Goal: Task Accomplishment & Management: Manage account settings

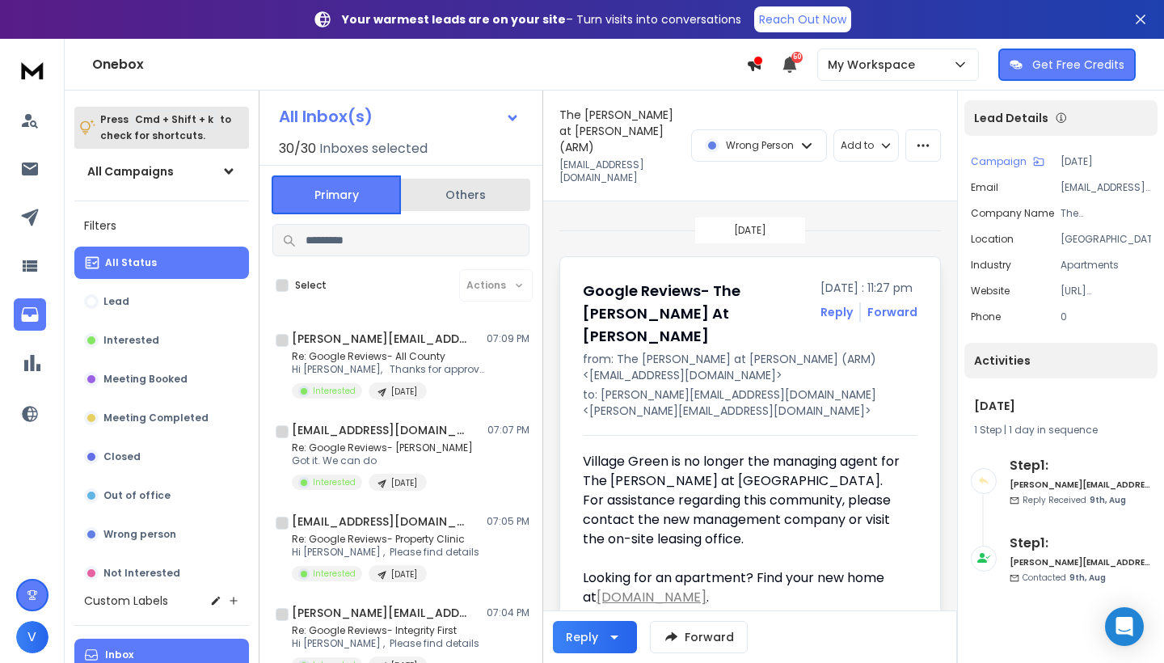
scroll to position [1323, 0]
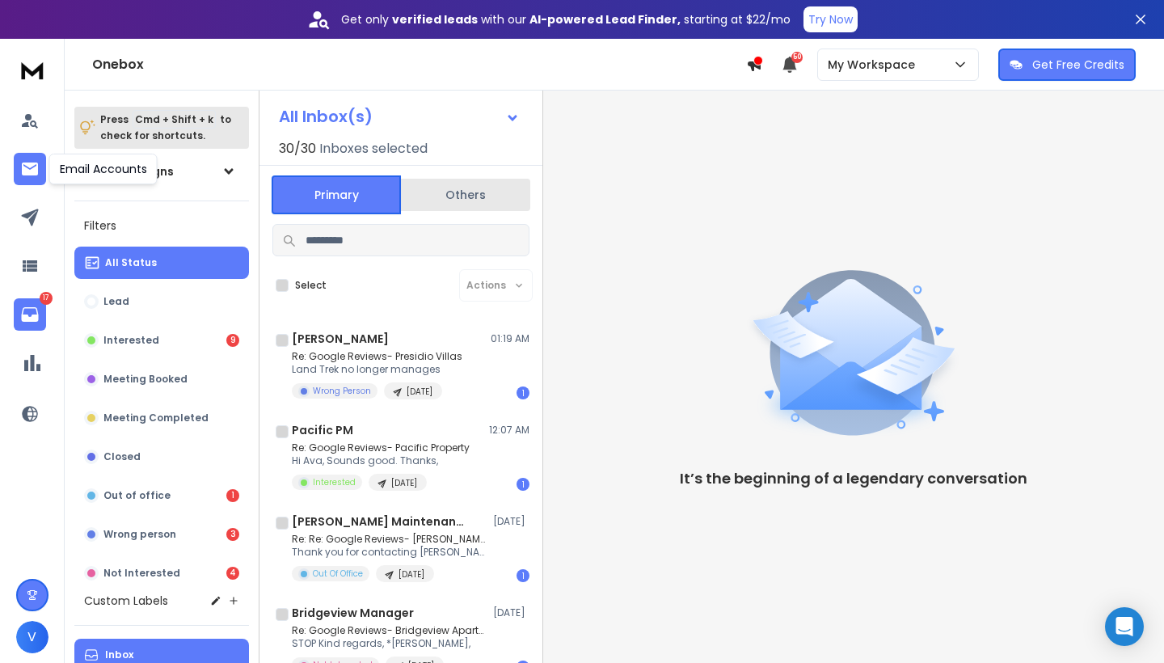
click at [31, 168] on icon at bounding box center [29, 168] width 19 height 19
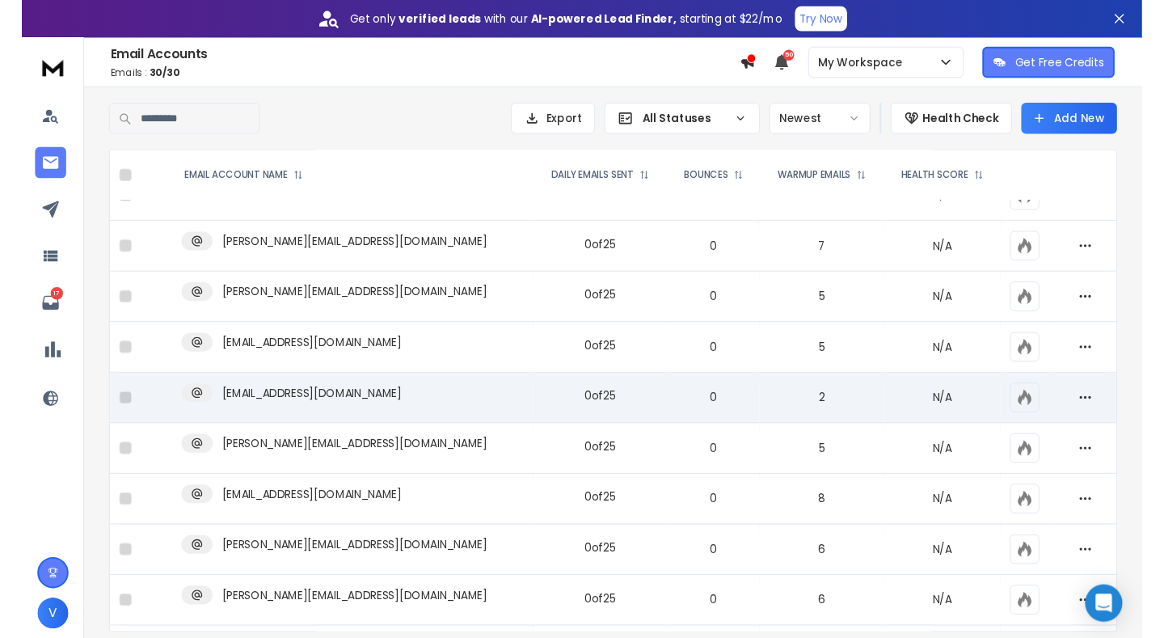
scroll to position [496, 0]
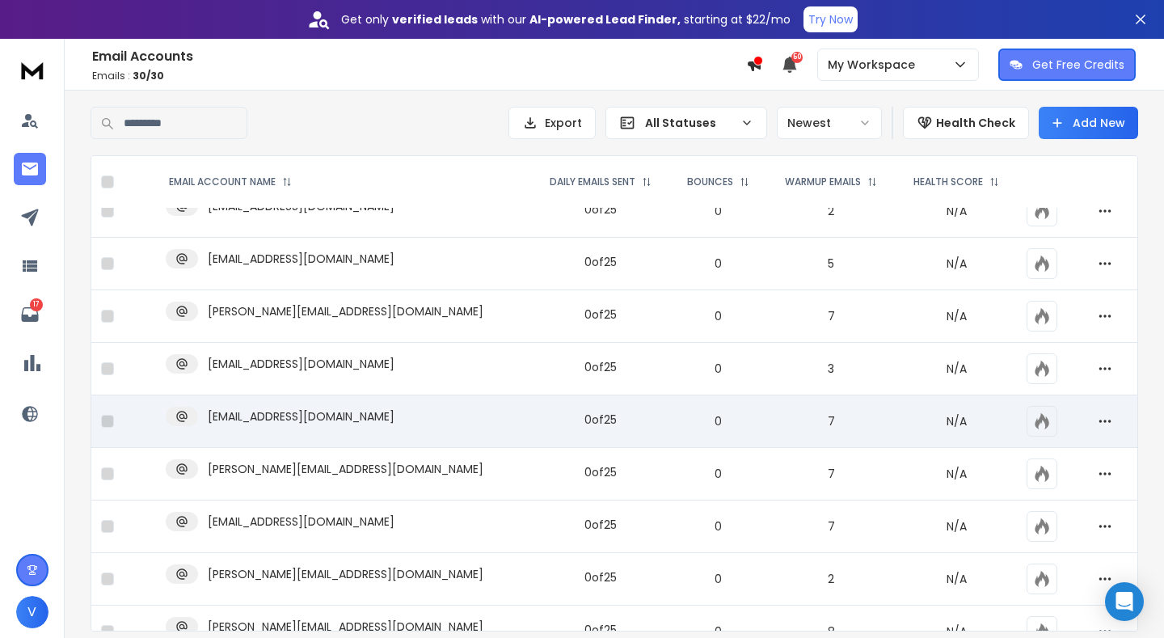
click at [1036, 423] on icon at bounding box center [1043, 421] width 14 height 16
click at [1036, 419] on icon at bounding box center [1043, 421] width 14 height 16
click at [1036, 423] on icon at bounding box center [1043, 421] width 14 height 16
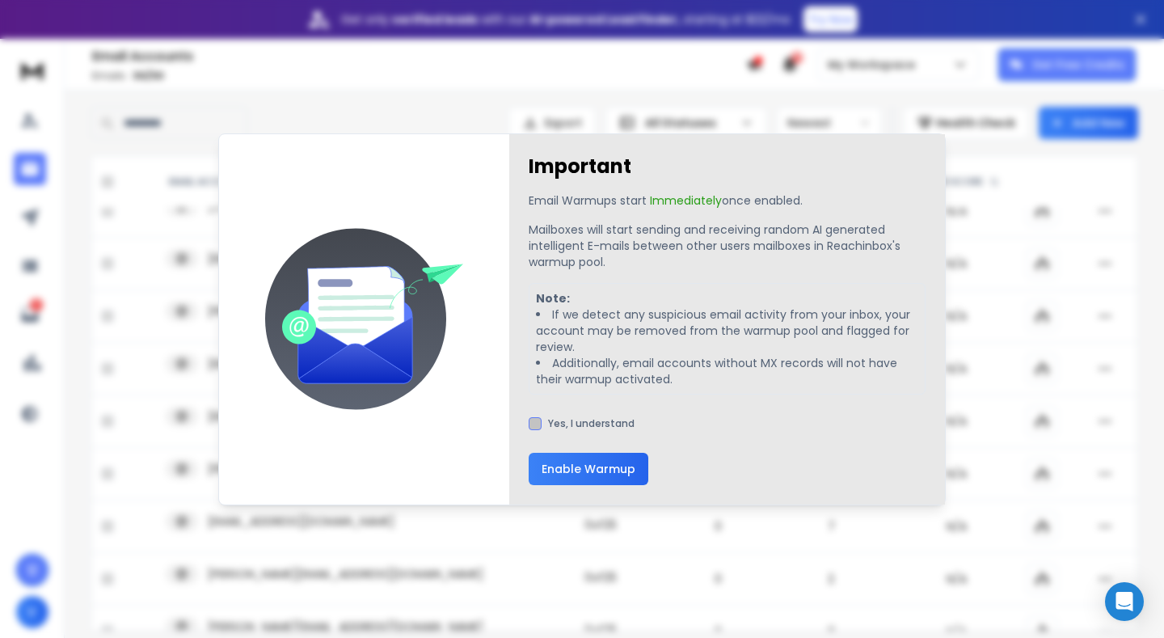
click at [535, 422] on button "Yes, I understand" at bounding box center [535, 423] width 13 height 13
click at [593, 479] on button "Enable Warmup" at bounding box center [589, 469] width 120 height 32
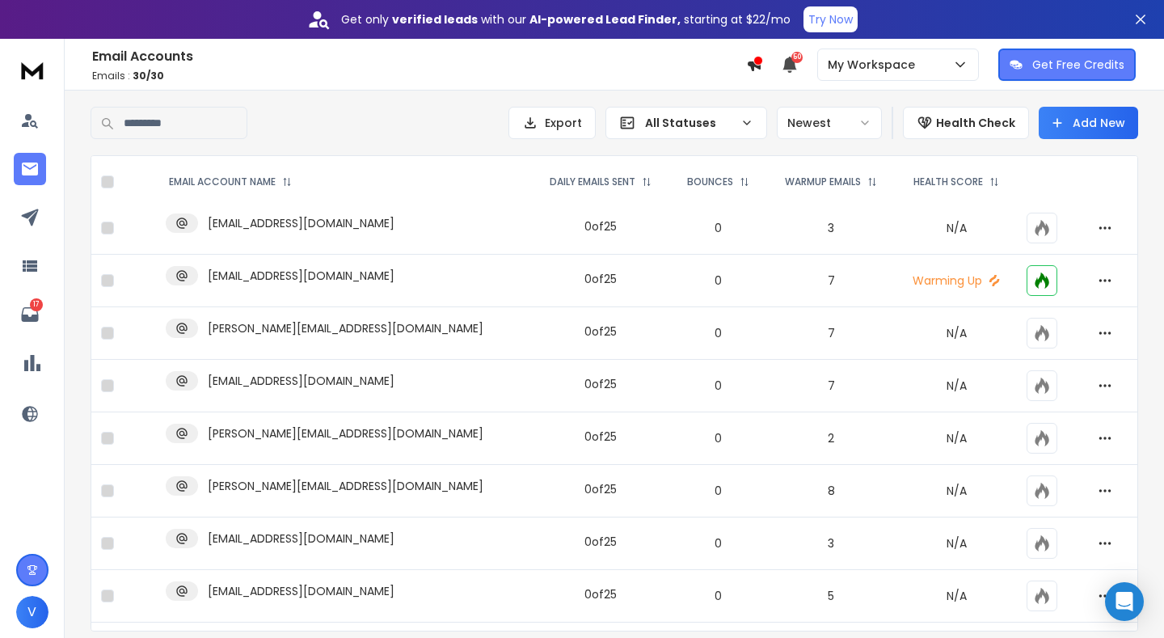
scroll to position [640, 0]
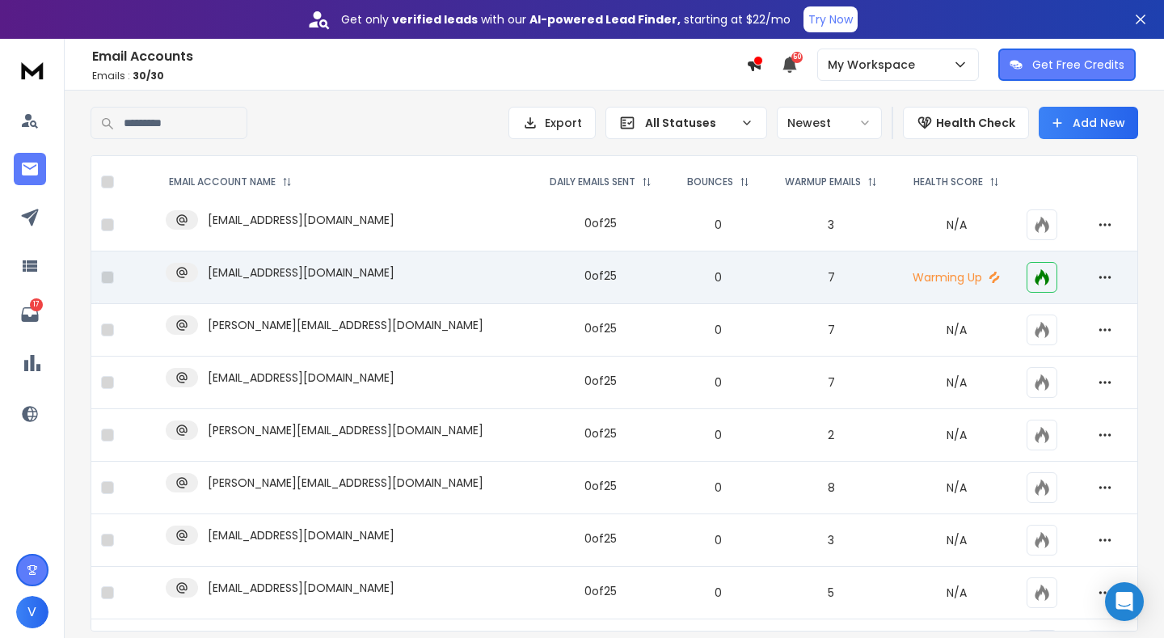
click at [284, 275] on p "[EMAIL_ADDRESS][DOMAIN_NAME]" at bounding box center [301, 272] width 187 height 16
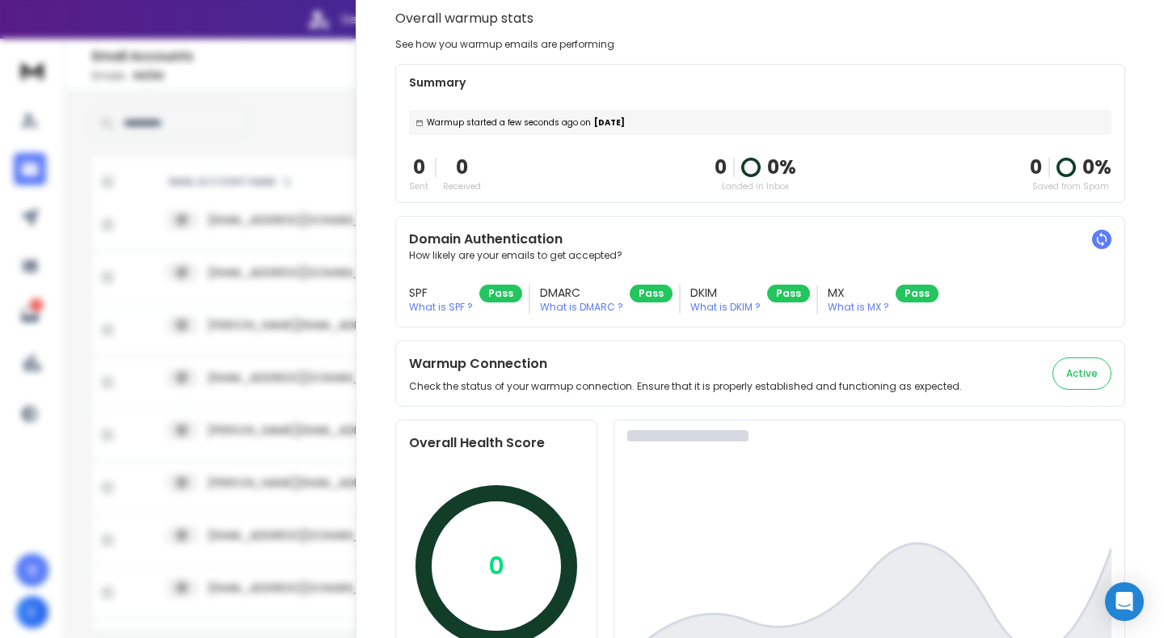
scroll to position [0, 0]
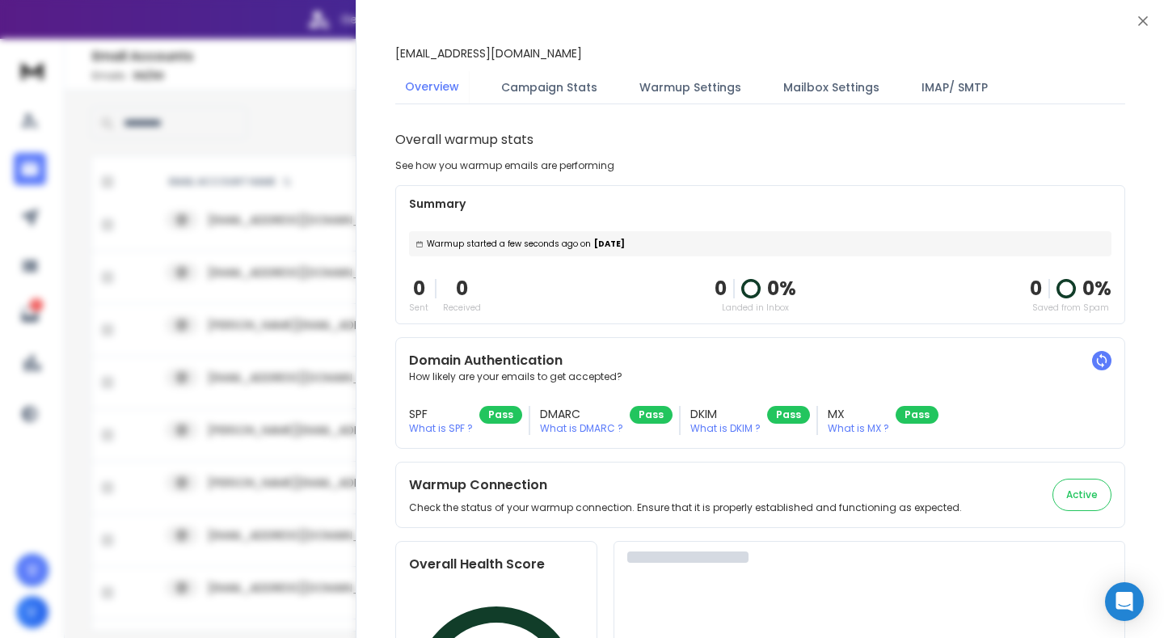
click at [540, 91] on button "Campaign Stats" at bounding box center [550, 88] width 116 height 36
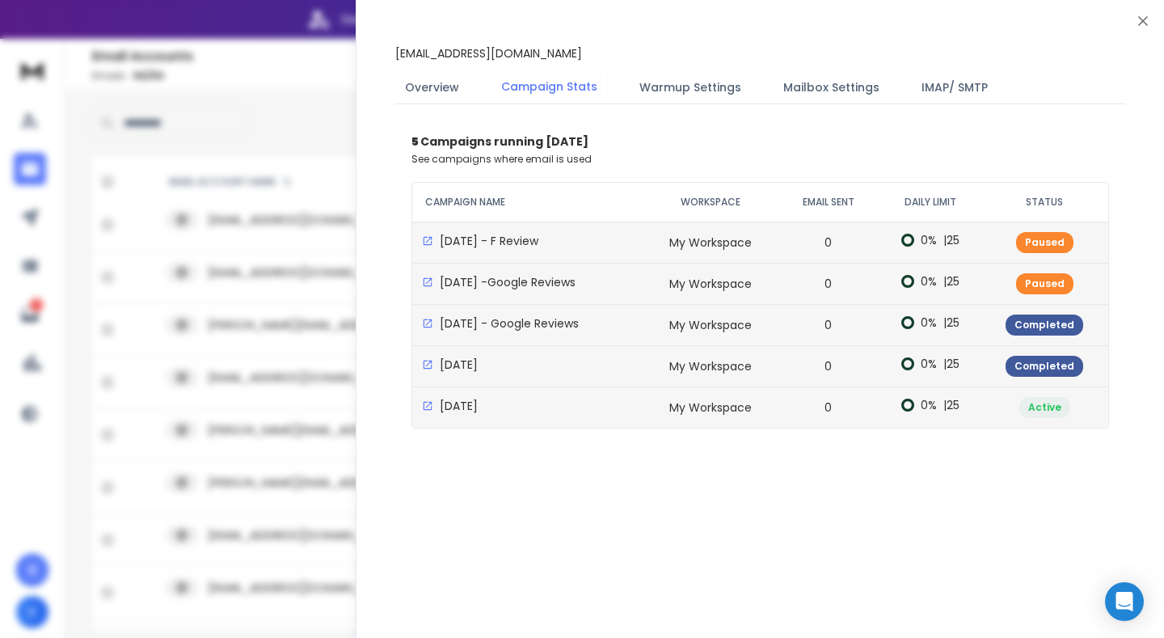
click at [686, 85] on button "Warmup Settings" at bounding box center [690, 88] width 121 height 36
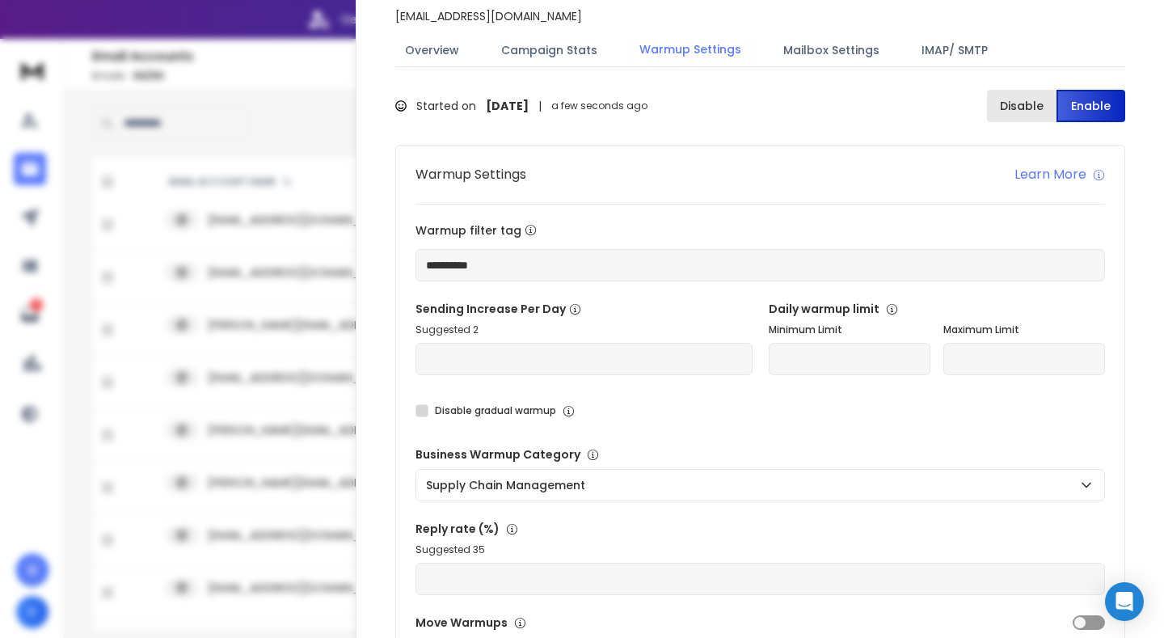
scroll to position [39, 0]
click at [806, 363] on input "*" at bounding box center [850, 357] width 162 height 32
type input "*"
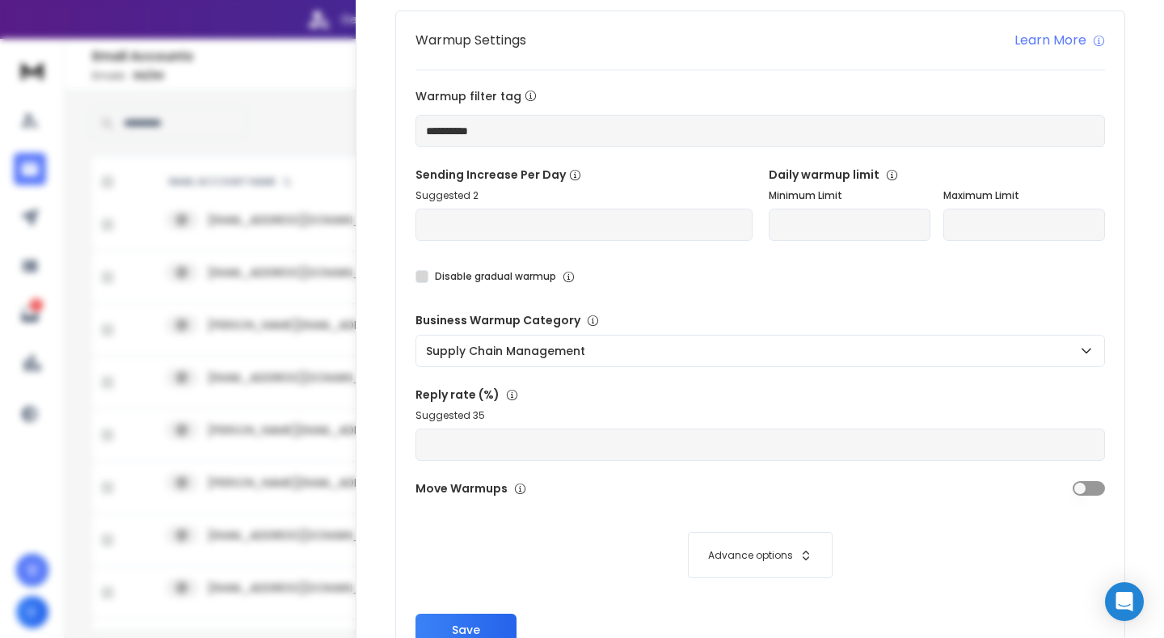
scroll to position [175, 0]
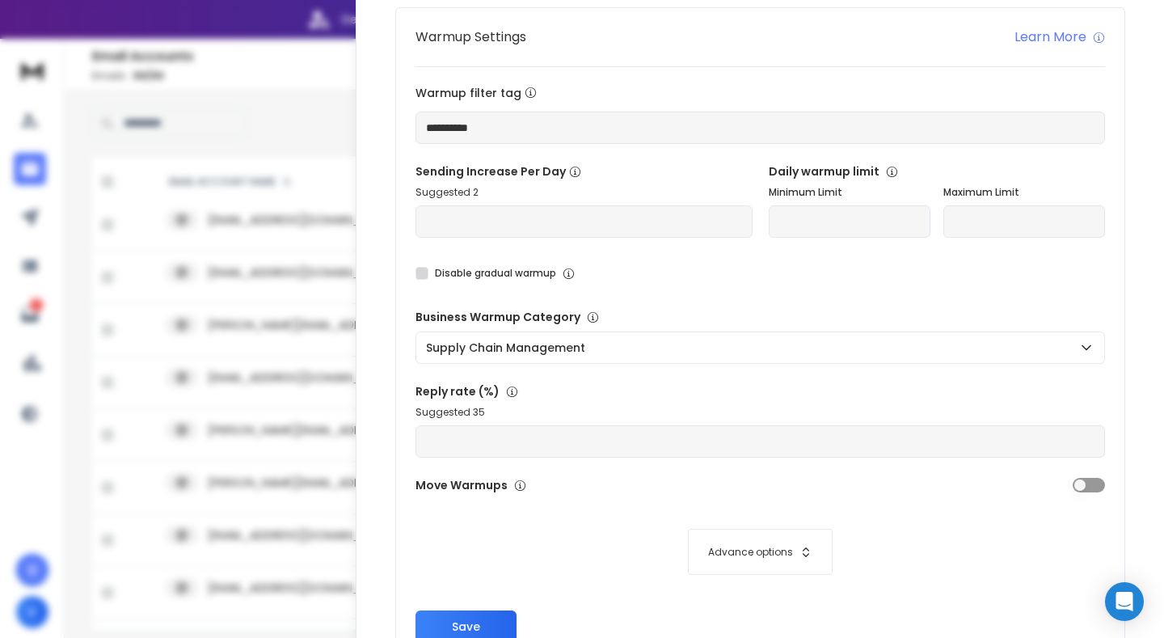
click at [419, 268] on button "Disable gradual warmup" at bounding box center [422, 273] width 13 height 13
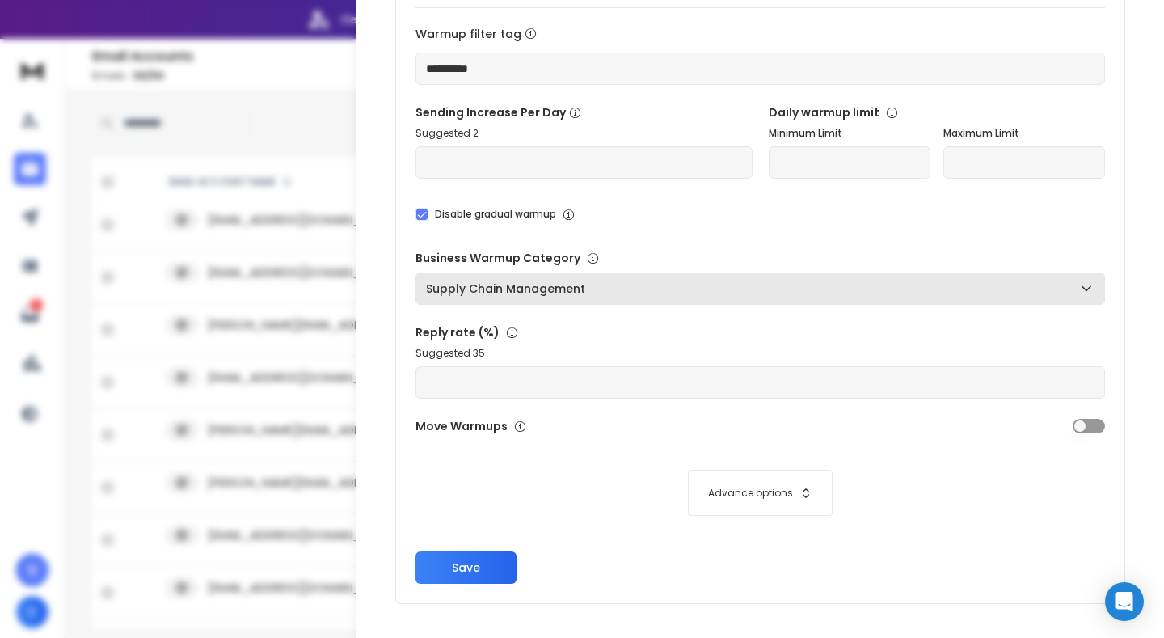
scroll to position [241, 0]
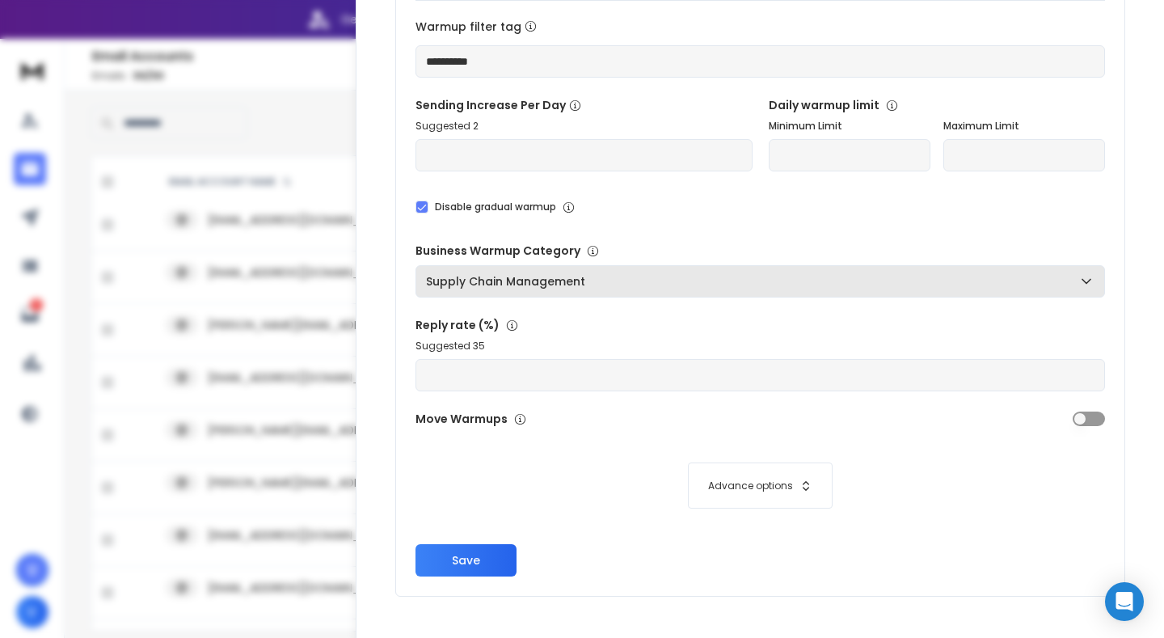
click at [837, 294] on button "Supply Chain Management" at bounding box center [761, 281] width 690 height 32
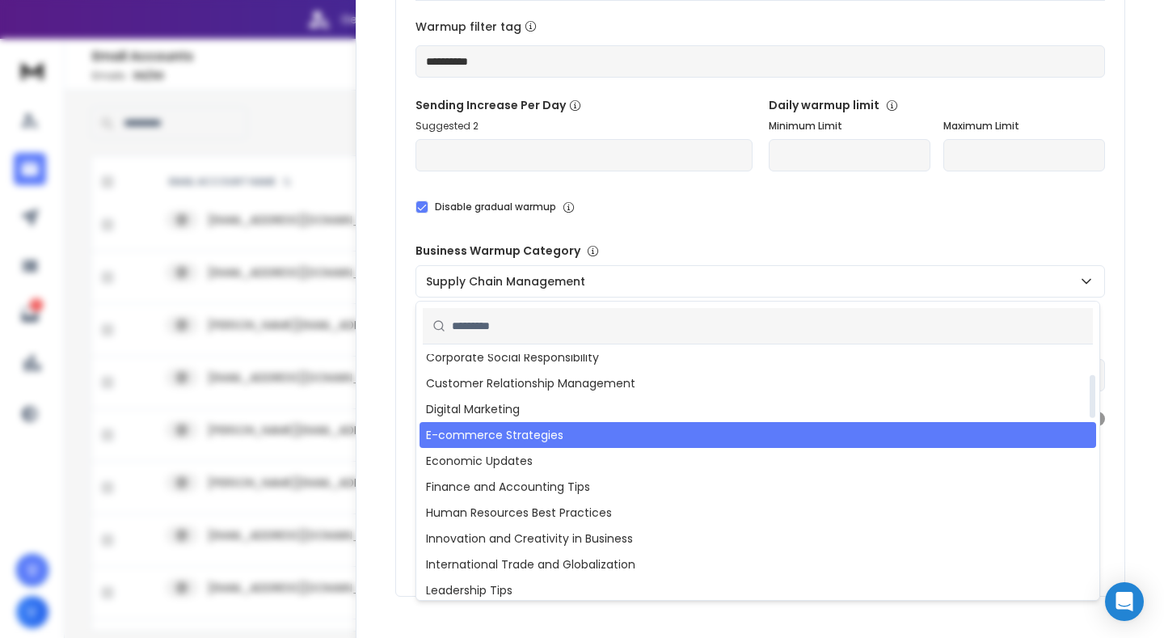
scroll to position [114, 0]
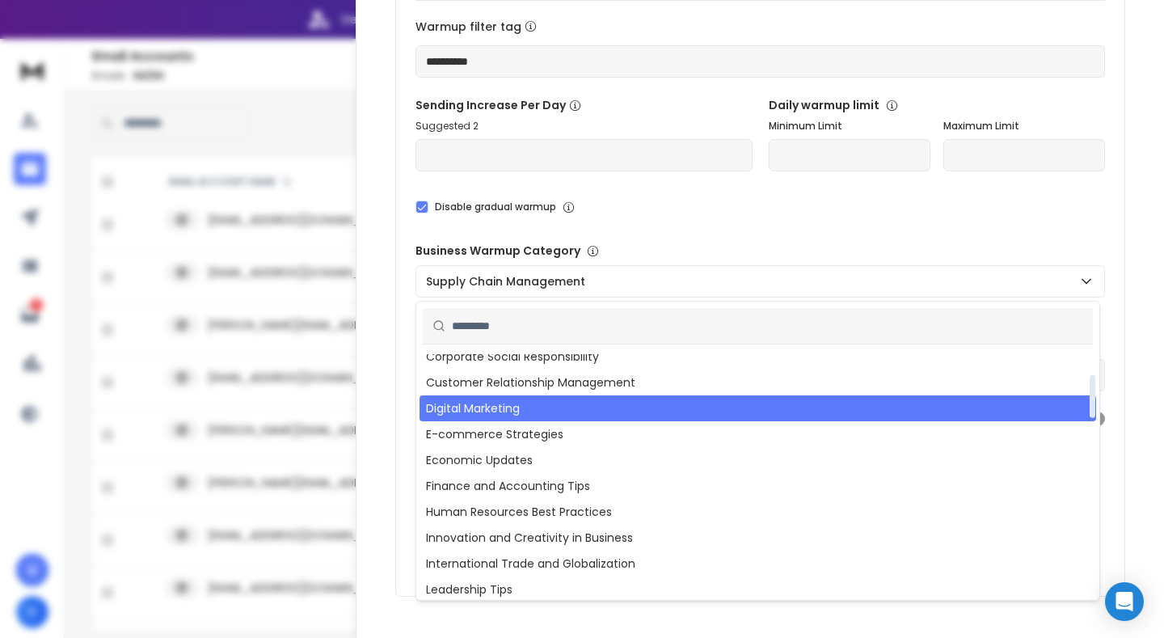
click at [558, 412] on div "Digital Marketing" at bounding box center [758, 408] width 677 height 26
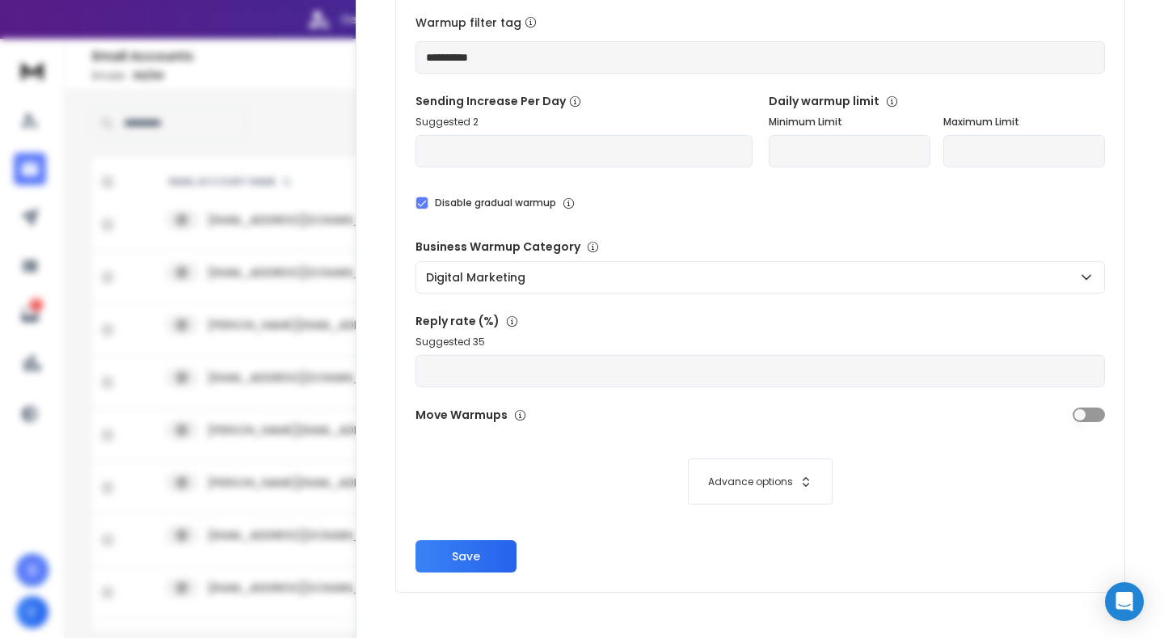
scroll to position [245, 0]
click at [800, 482] on icon "button" at bounding box center [806, 481] width 13 height 13
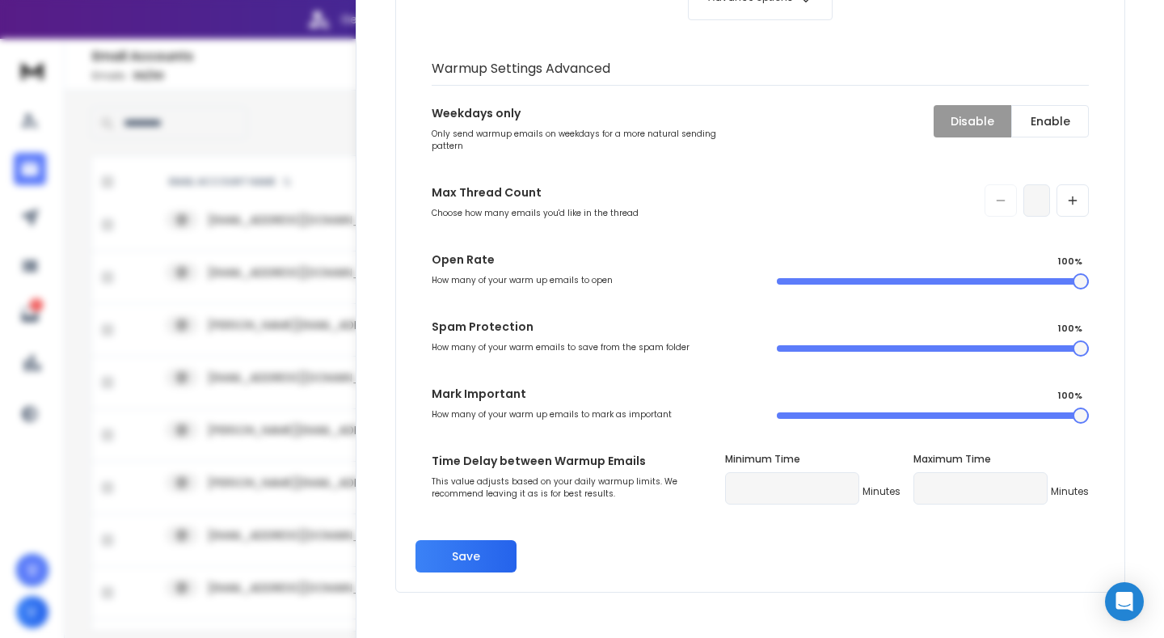
scroll to position [821, 0]
click at [467, 555] on button "Save" at bounding box center [466, 556] width 101 height 32
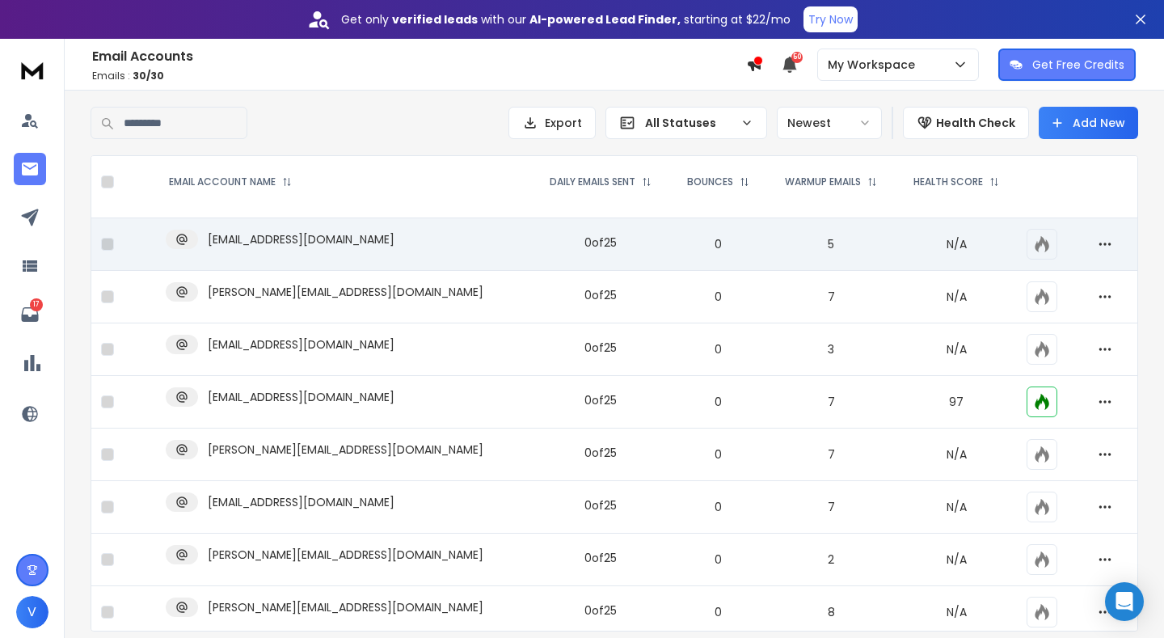
scroll to position [512, 0]
